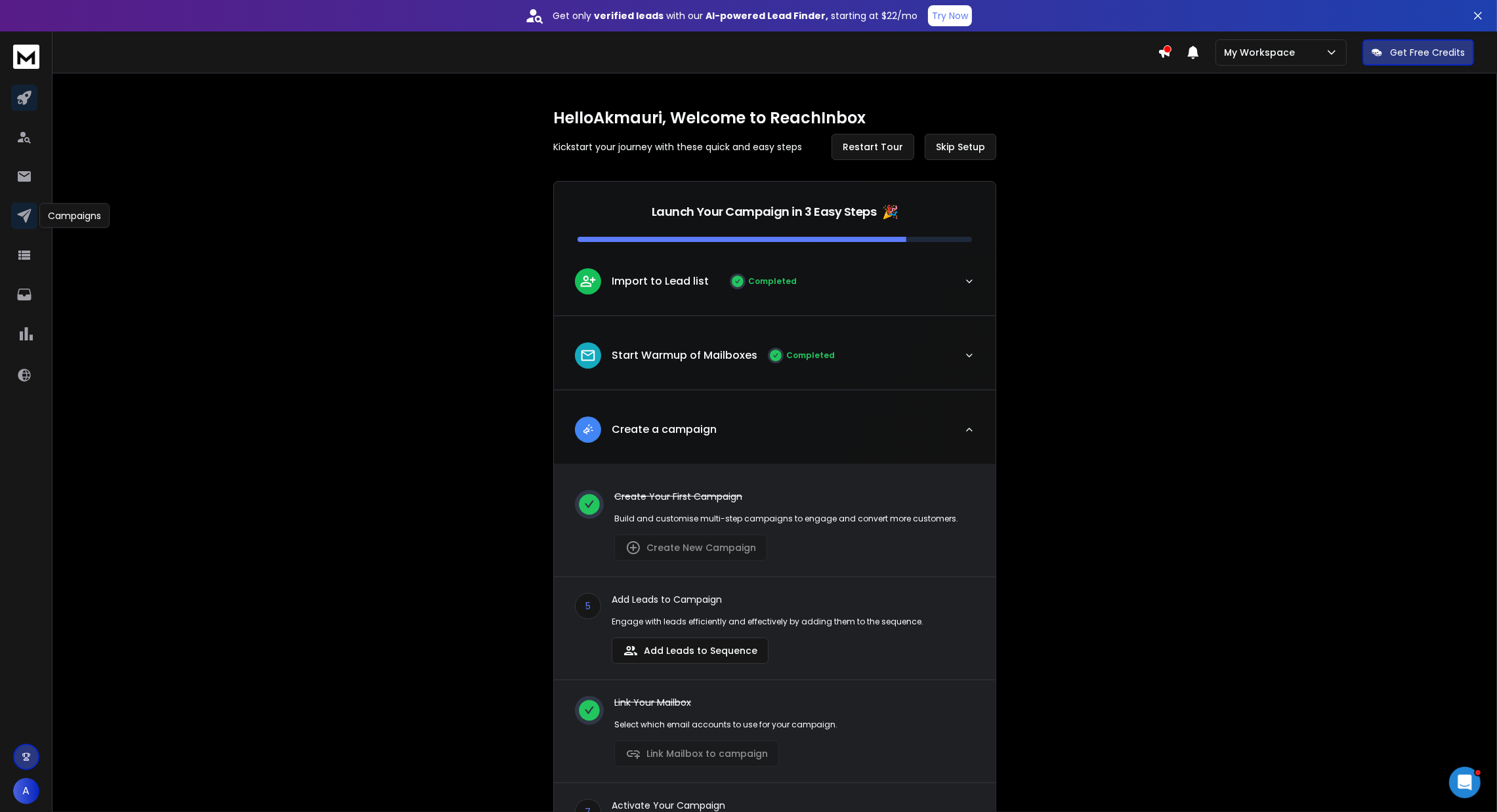
click at [21, 221] on icon at bounding box center [24, 216] width 16 height 16
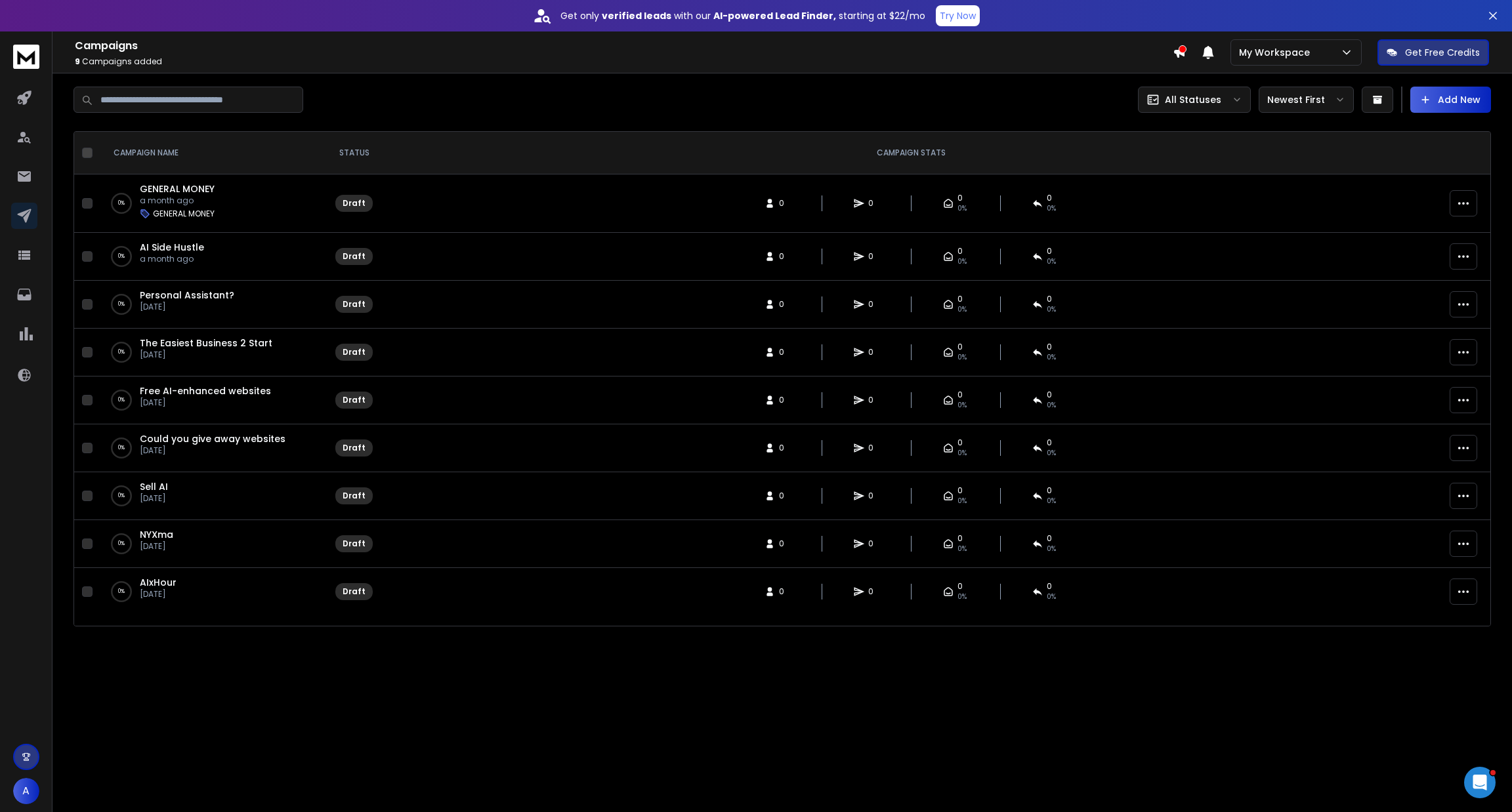
click at [200, 188] on span "GENERAL MONEY" at bounding box center [177, 189] width 75 height 13
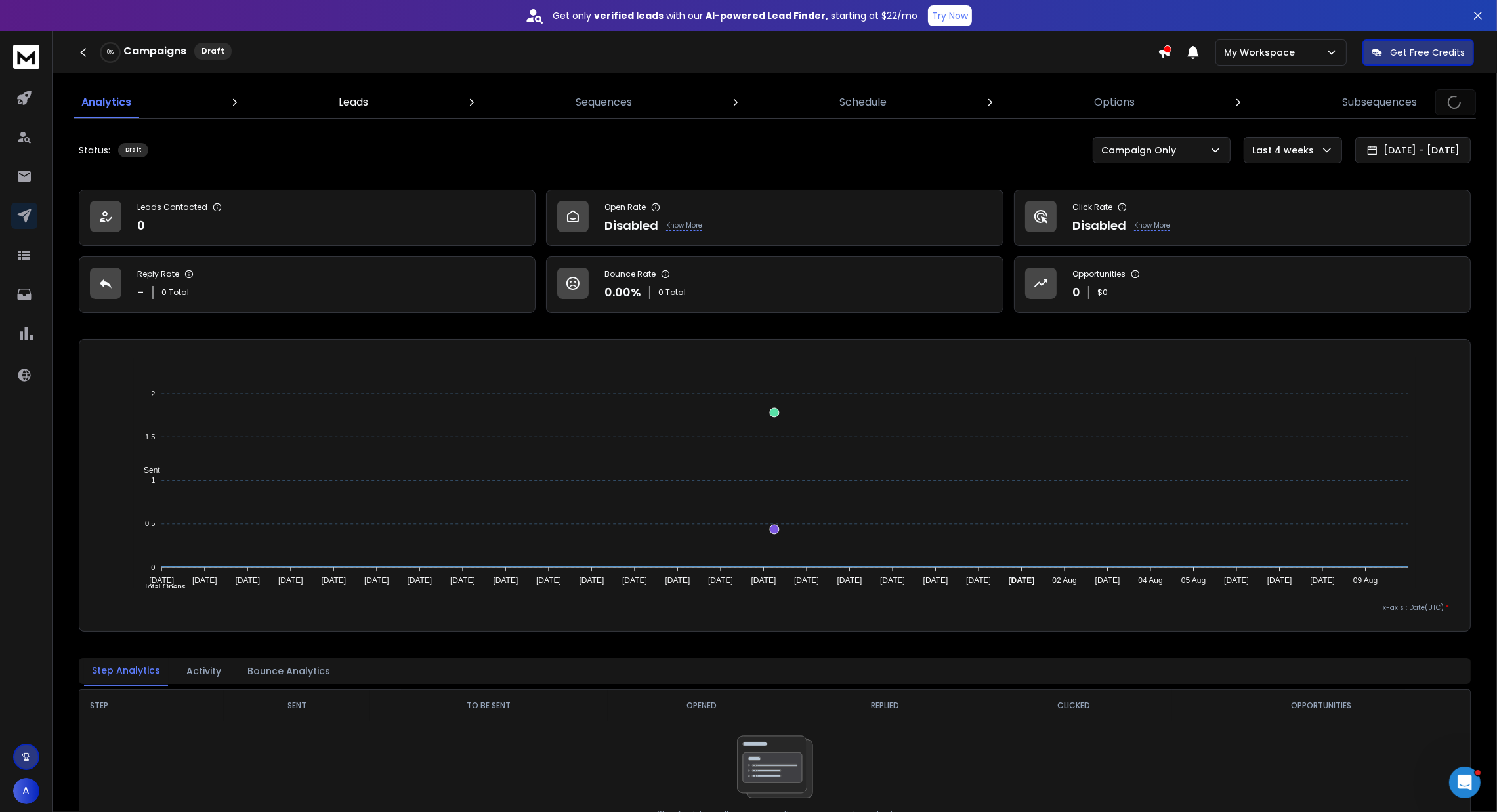
click at [352, 106] on p "Leads" at bounding box center [353, 102] width 30 height 16
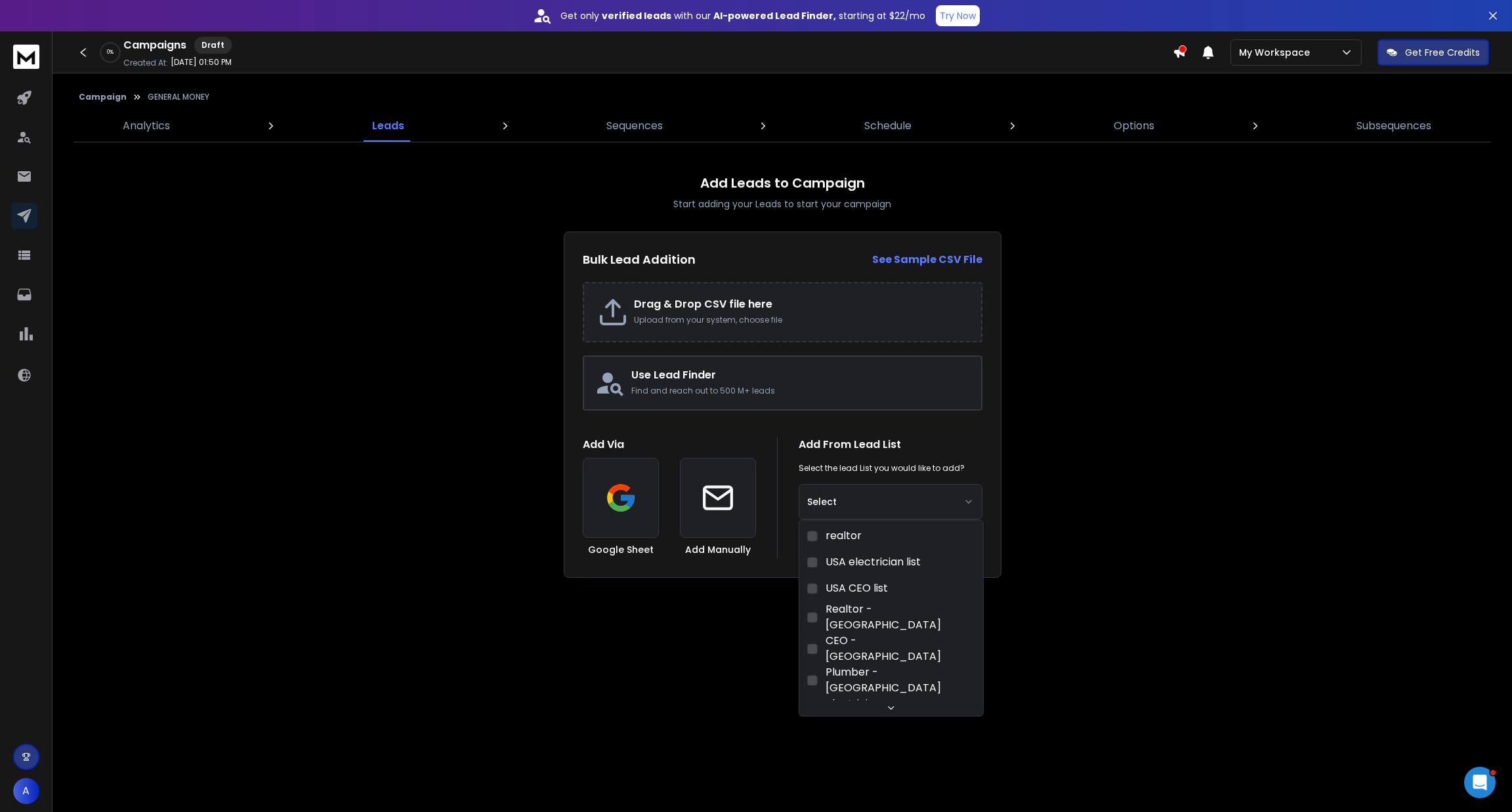
click at [1085, 529] on div "Add Leads to Campaign Start adding your Leads to start your campaign Bulk Lead …" at bounding box center [782, 369] width 1407 height 417
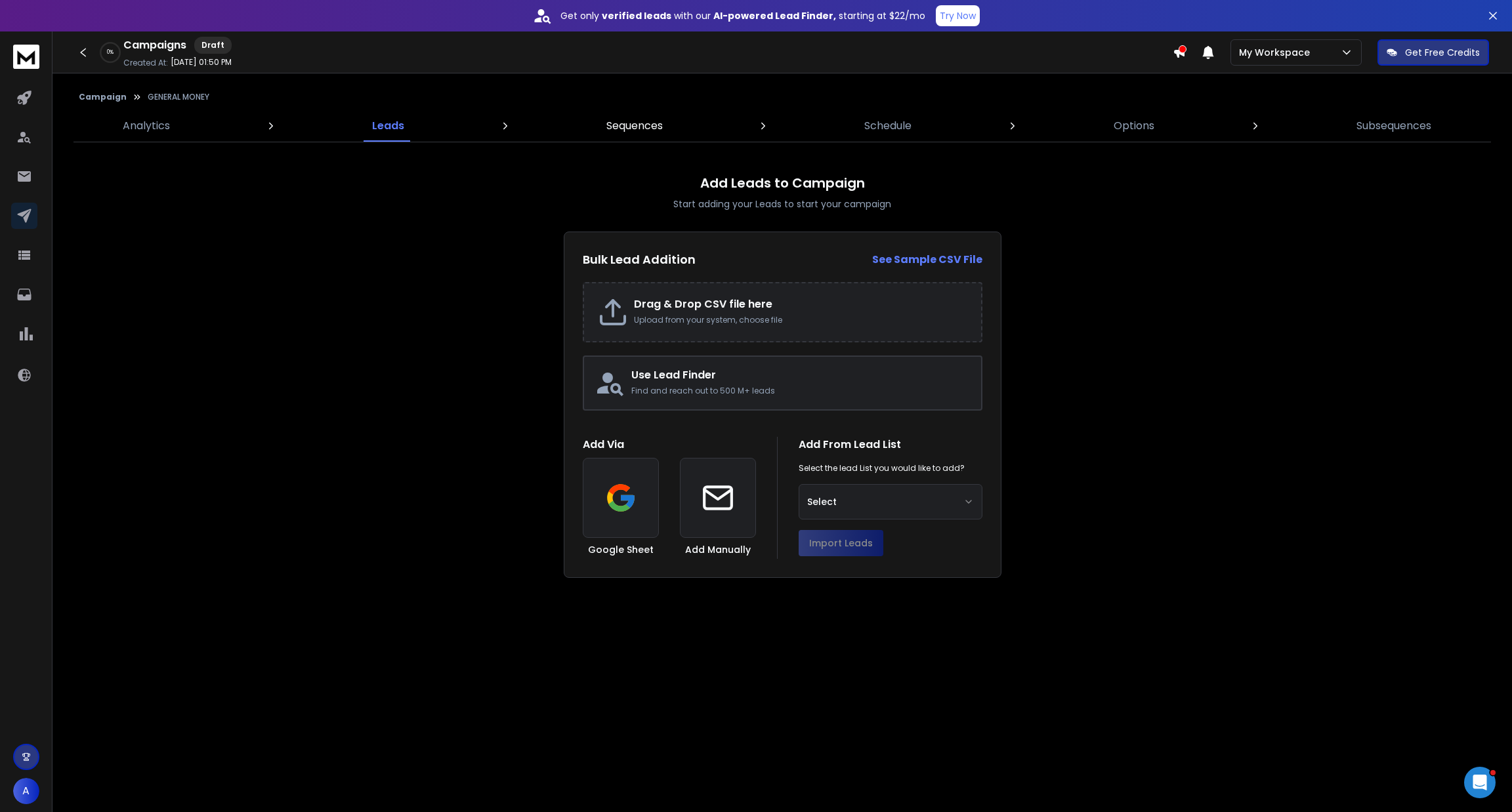
click at [652, 126] on p "Sequences" at bounding box center [634, 125] width 57 height 16
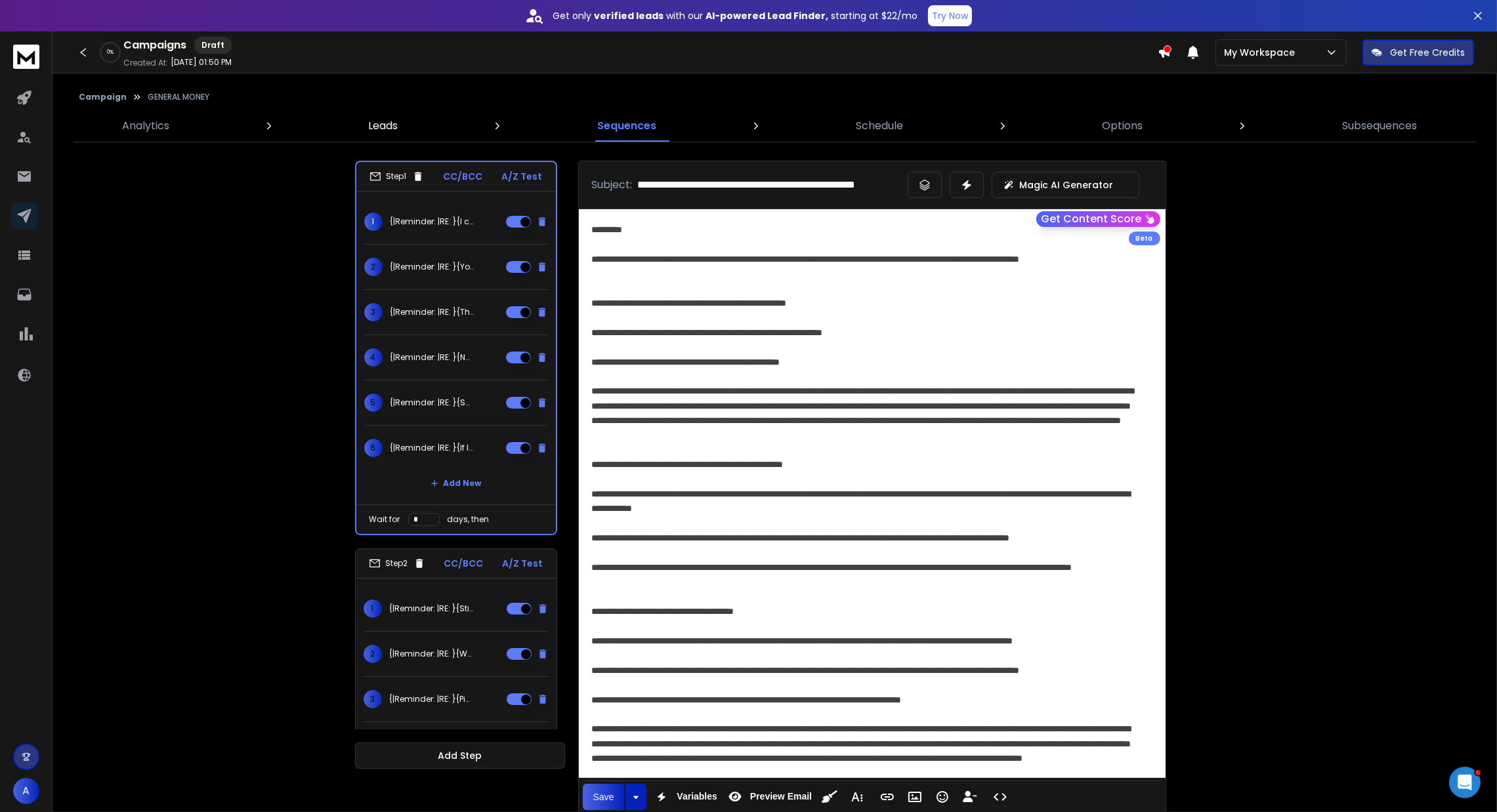
click at [388, 118] on p "Leads" at bounding box center [383, 125] width 30 height 16
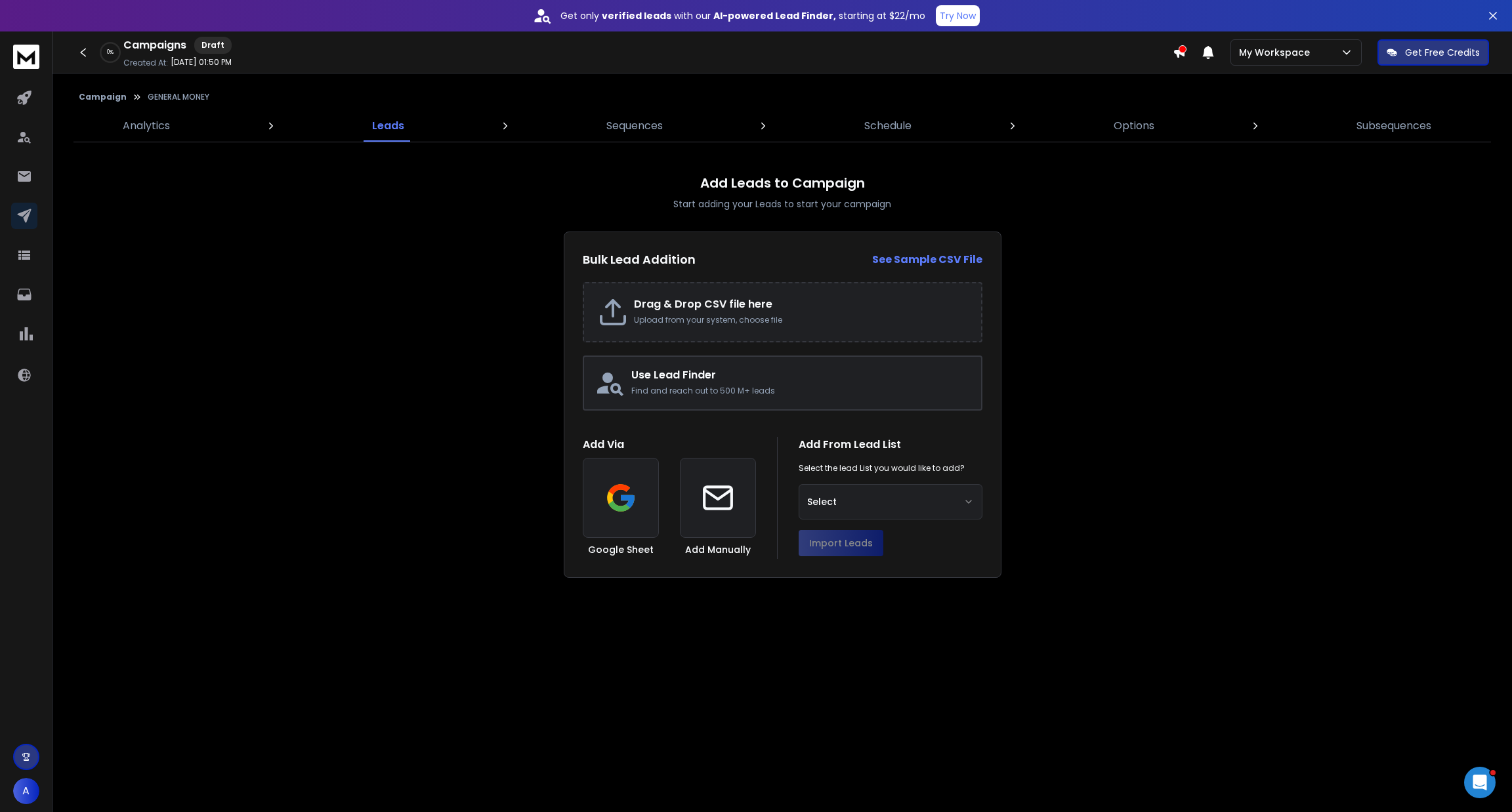
click at [938, 496] on button "Select" at bounding box center [890, 501] width 184 height 35
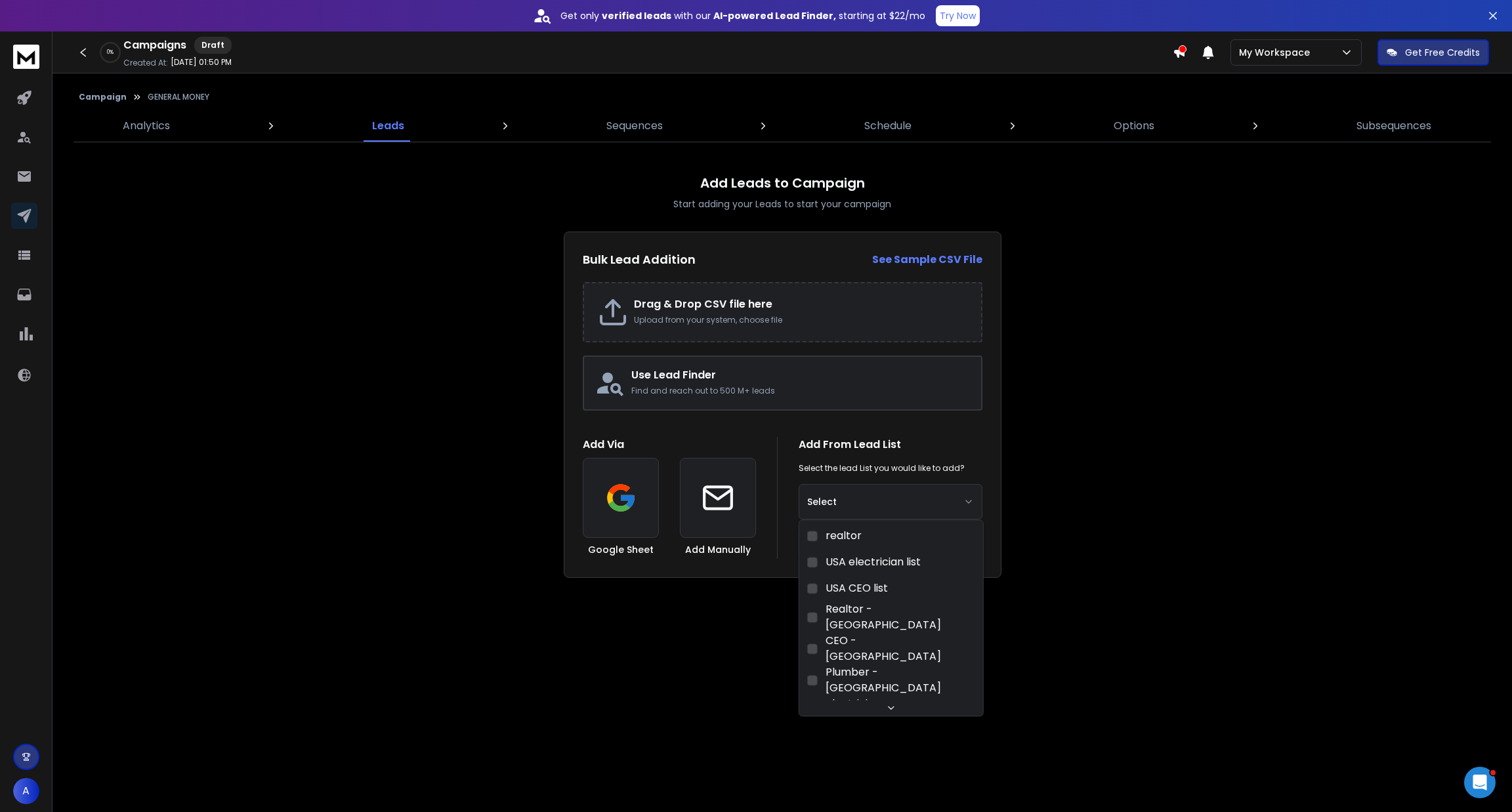
click at [814, 539] on button "button" at bounding box center [812, 536] width 10 height 10
click at [812, 564] on button "button" at bounding box center [812, 562] width 10 height 10
click at [813, 590] on button "button" at bounding box center [812, 588] width 10 height 10
click at [814, 615] on button "button" at bounding box center [812, 617] width 10 height 10
click at [810, 644] on button "button" at bounding box center [812, 649] width 10 height 10
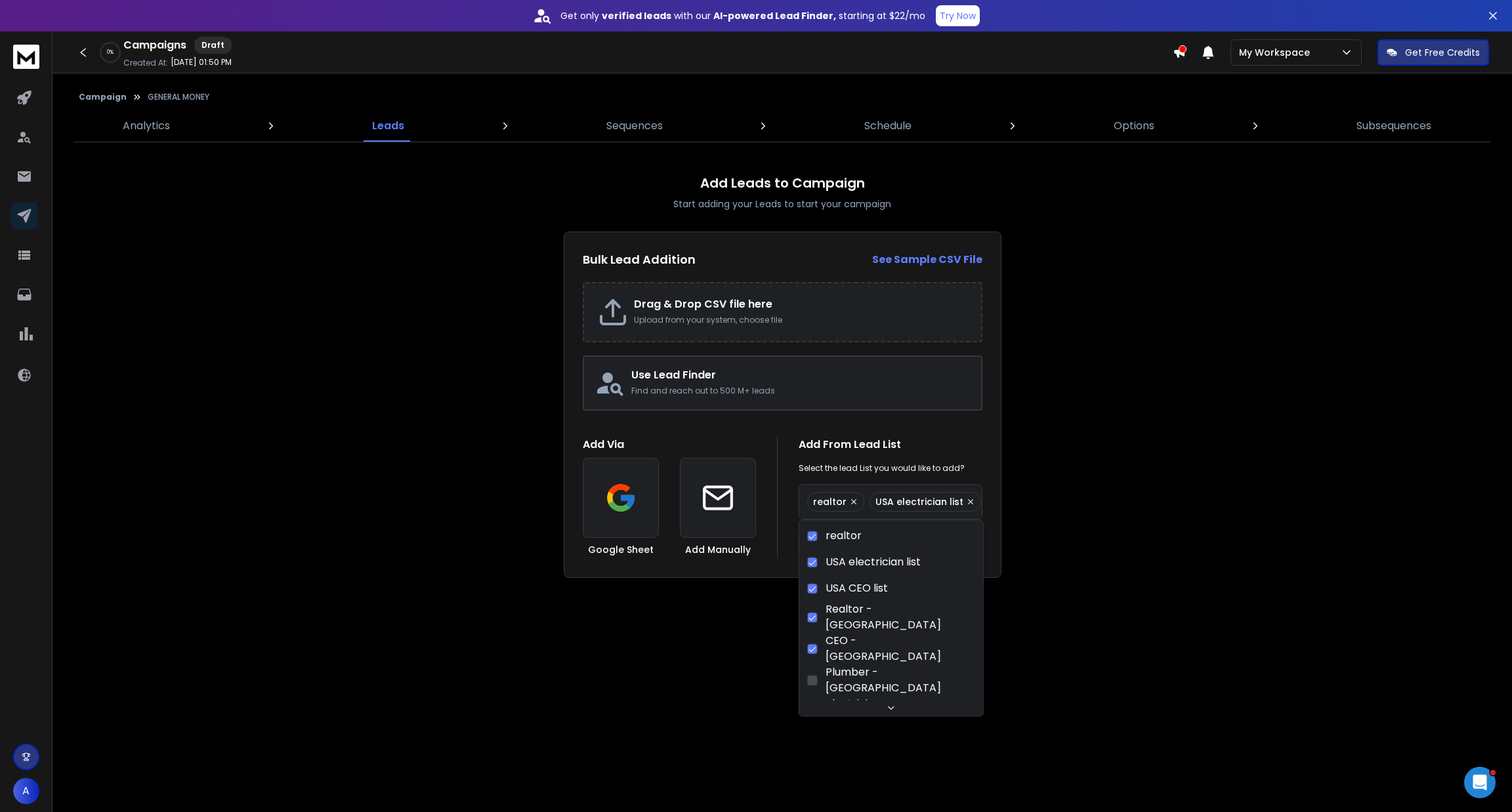
click at [814, 675] on button "button" at bounding box center [812, 680] width 10 height 10
click at [809, 647] on div "electrician - [GEOGRAPHIC_DATA]" at bounding box center [887, 662] width 170 height 32
click at [812, 649] on button "button" at bounding box center [812, 653] width 10 height 10
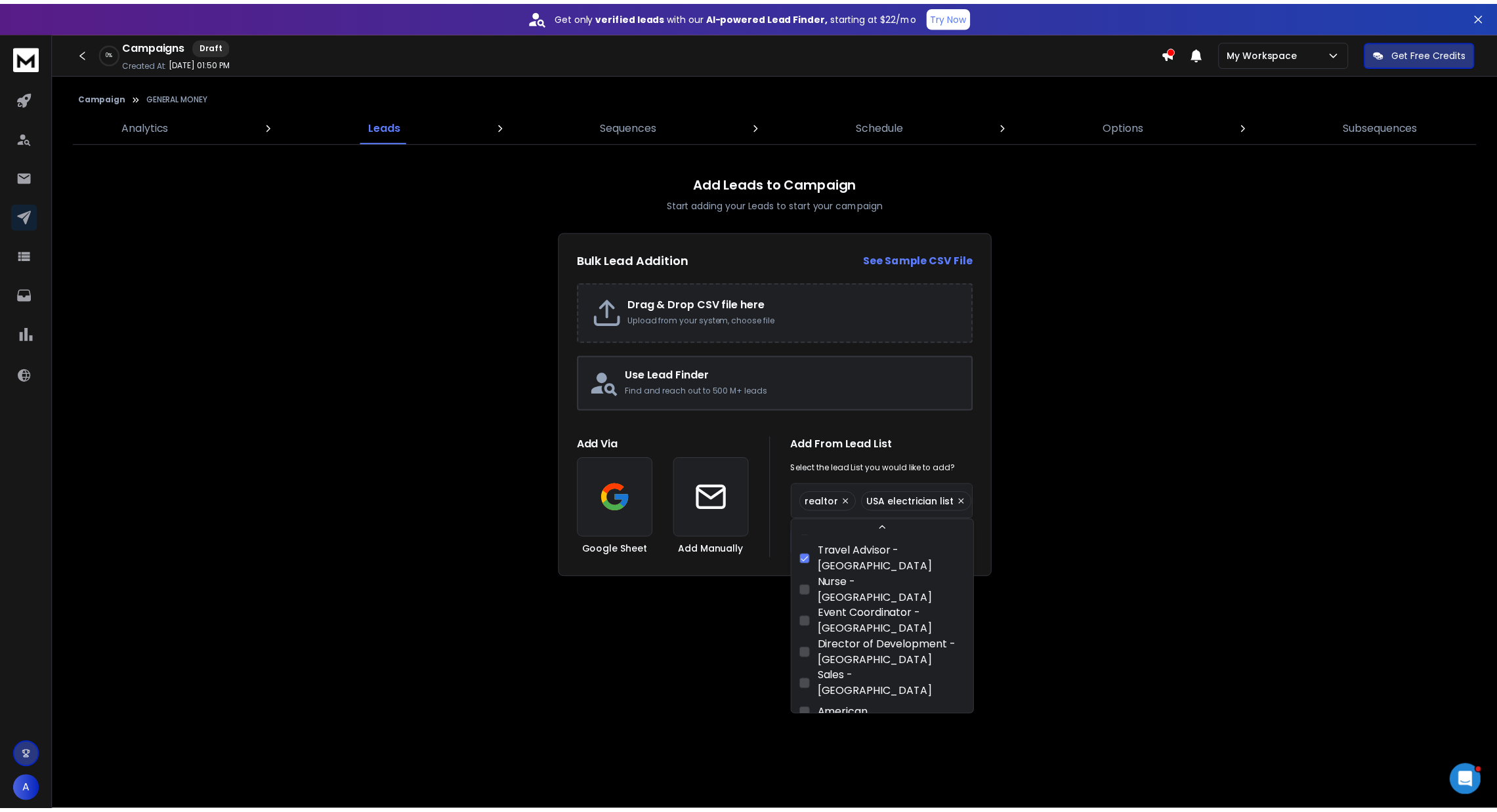
scroll to position [230, 0]
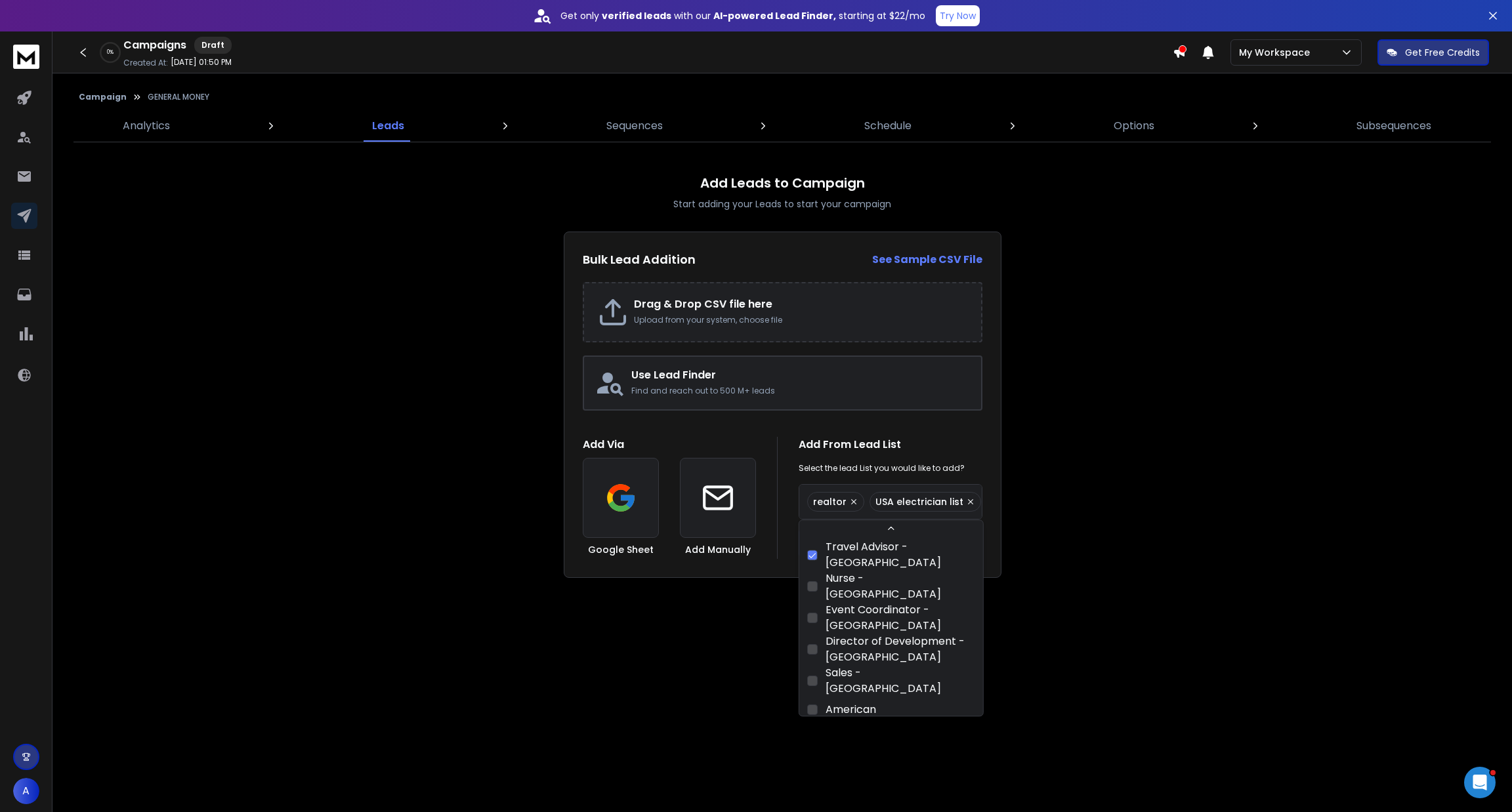
click at [810, 581] on button "button" at bounding box center [812, 586] width 10 height 10
click at [812, 613] on button "button" at bounding box center [812, 618] width 10 height 10
click at [812, 644] on button "button" at bounding box center [812, 649] width 10 height 10
click at [813, 665] on div "Sales - [GEOGRAPHIC_DATA]" at bounding box center [887, 681] width 170 height 32
click at [810, 697] on div "American" at bounding box center [887, 710] width 170 height 26
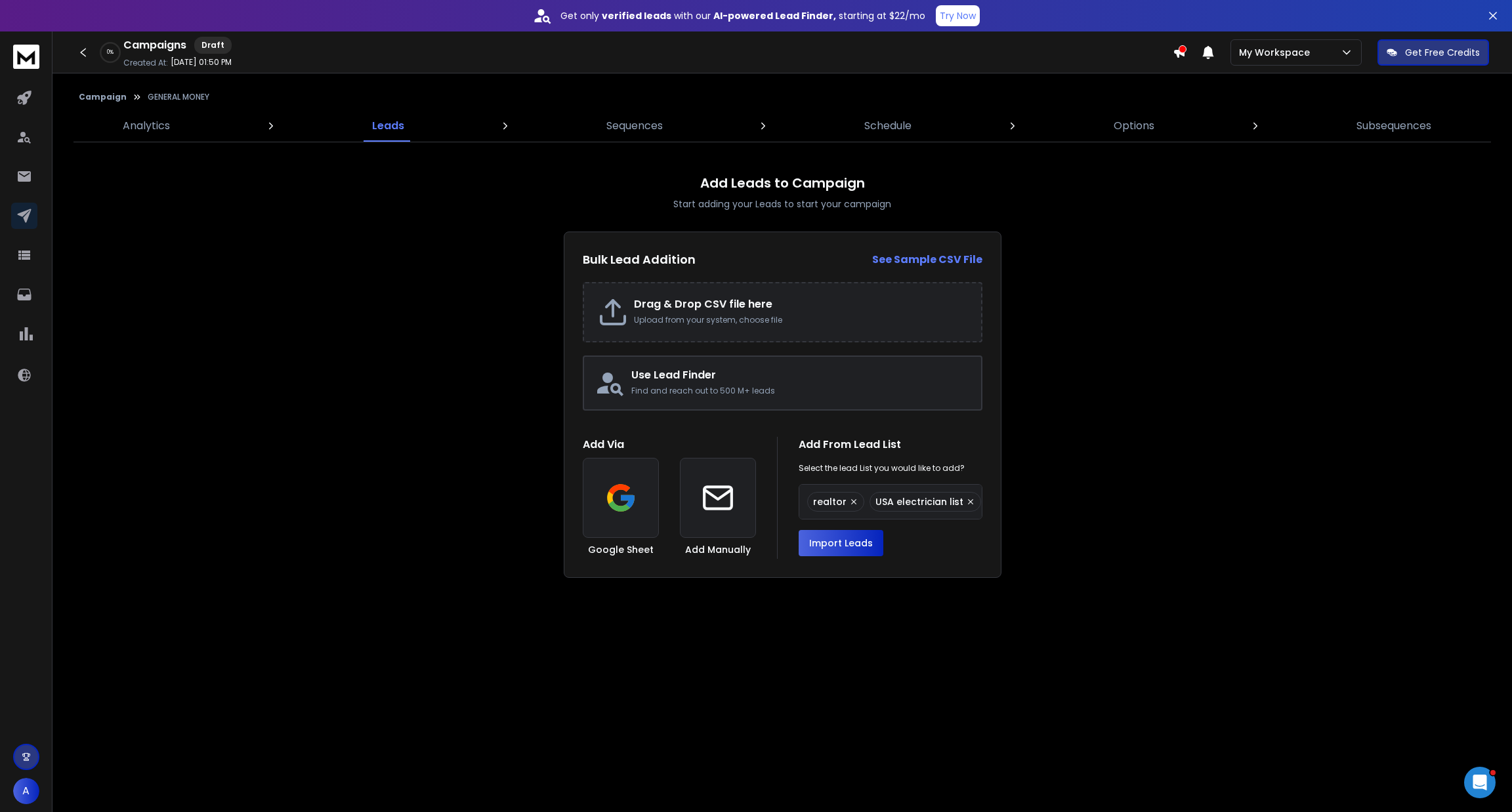
click at [1057, 594] on div "Campaign GENERAL MONEY Analytics Leads Sequences Schedule Options Subsequences …" at bounding box center [782, 335] width 1460 height 523
click at [854, 551] on button "Import Leads" at bounding box center [840, 543] width 85 height 26
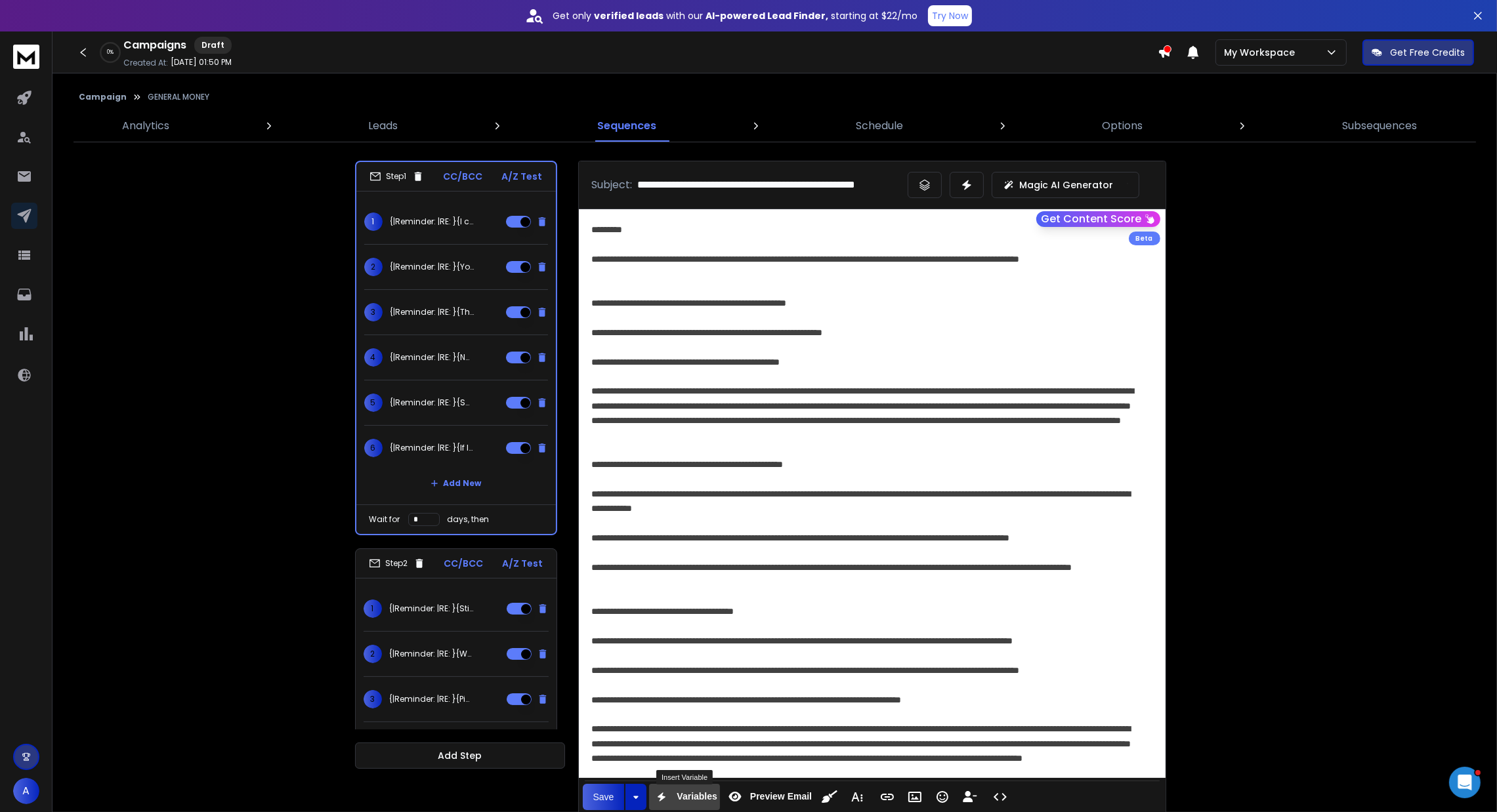
click at [699, 797] on span "Variables" at bounding box center [696, 797] width 46 height 11
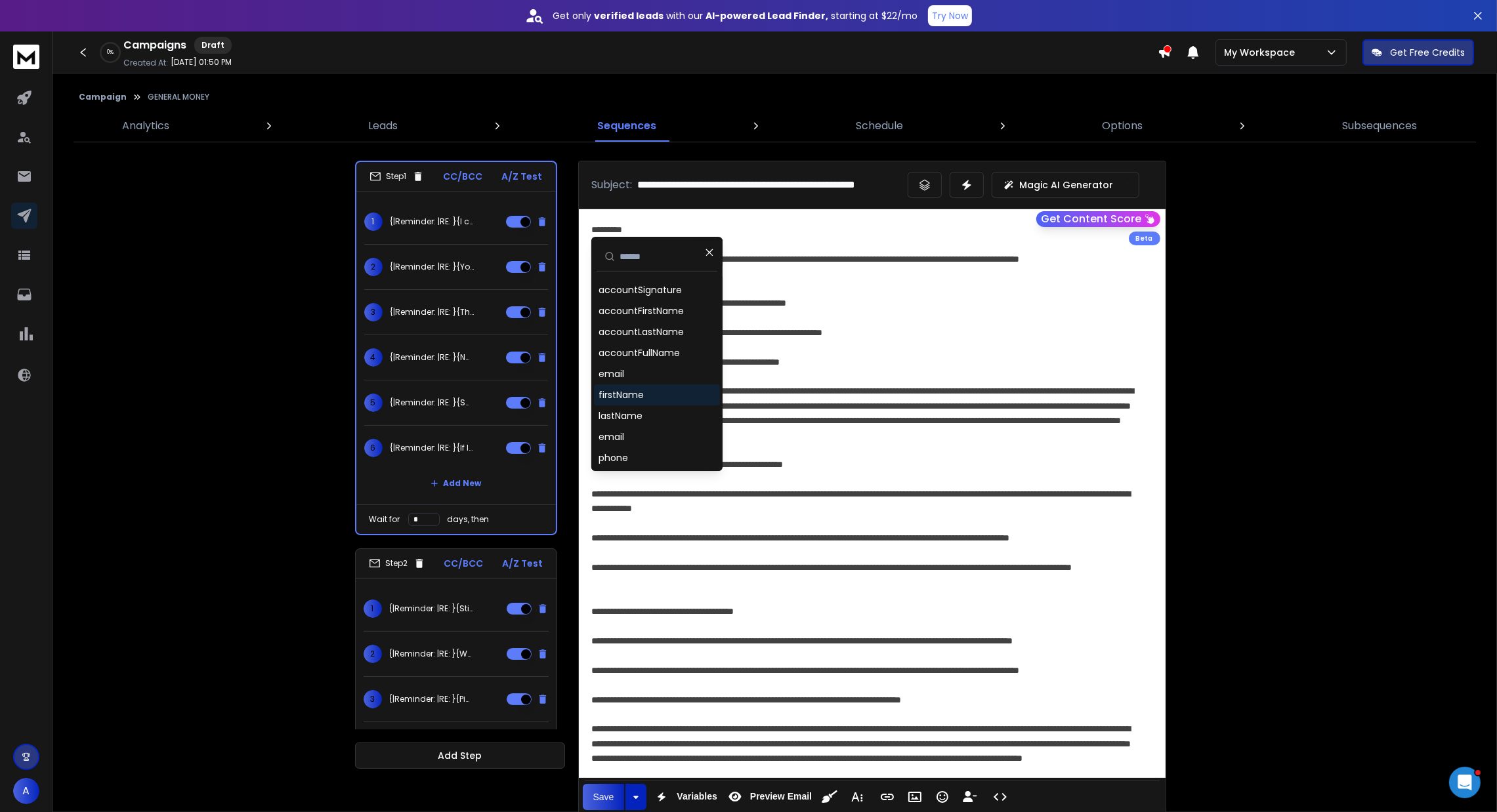
click at [663, 388] on div "firstName" at bounding box center [656, 395] width 126 height 21
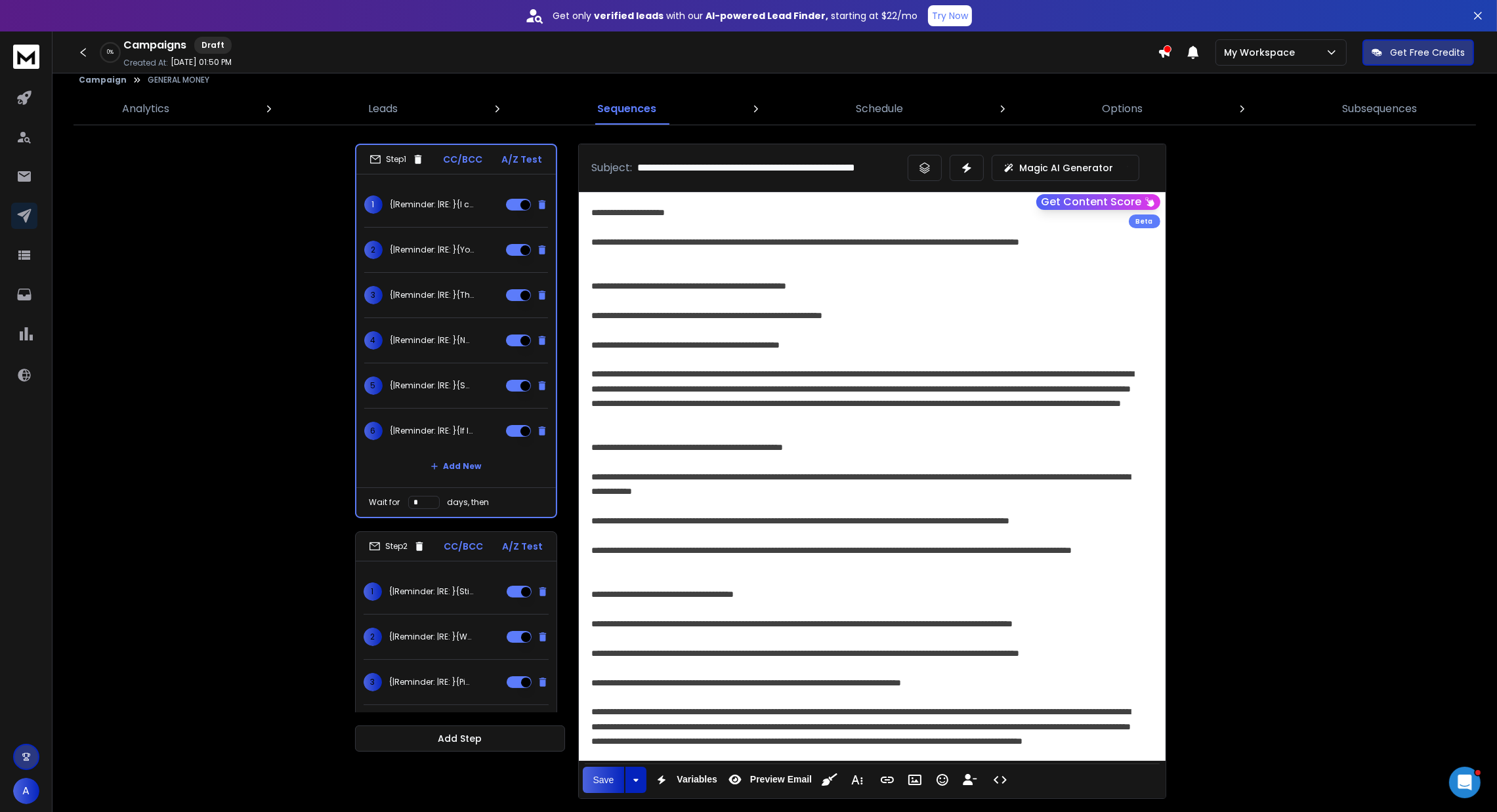
scroll to position [21, 0]
